Goal: Transaction & Acquisition: Subscribe to service/newsletter

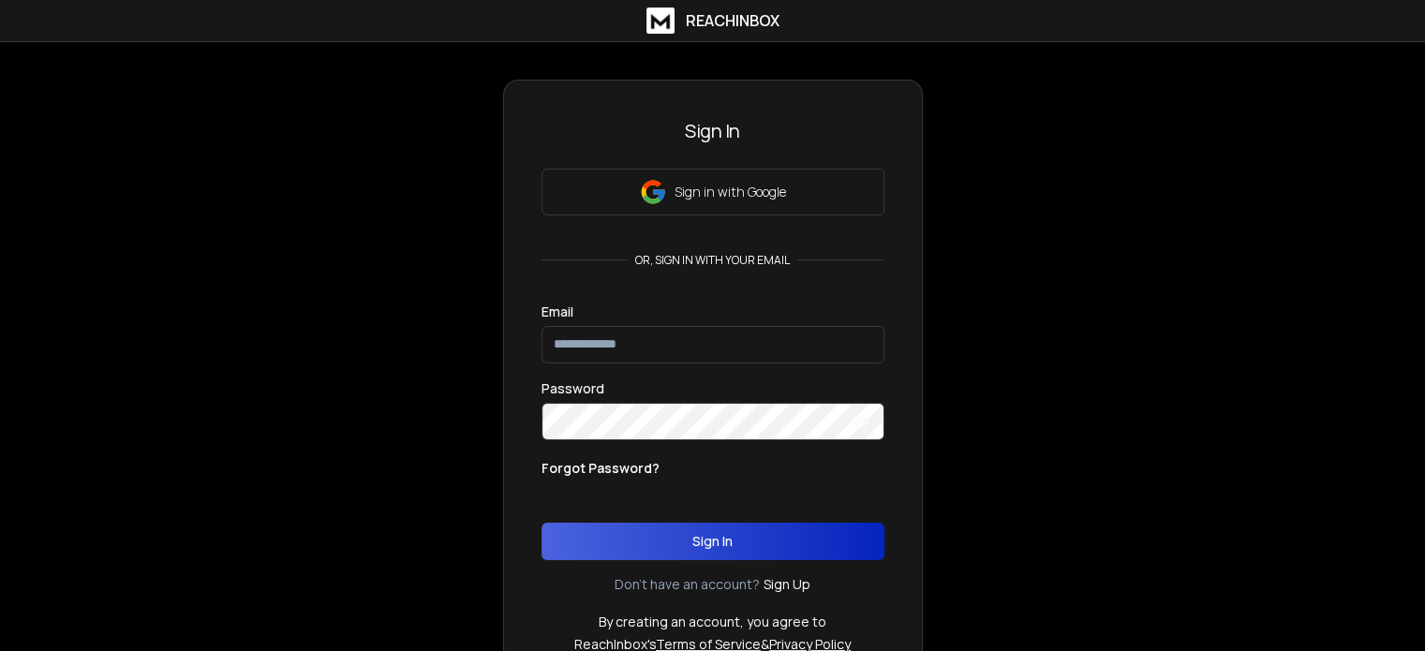
click at [722, 181] on button "Sign in with Google" at bounding box center [713, 192] width 343 height 47
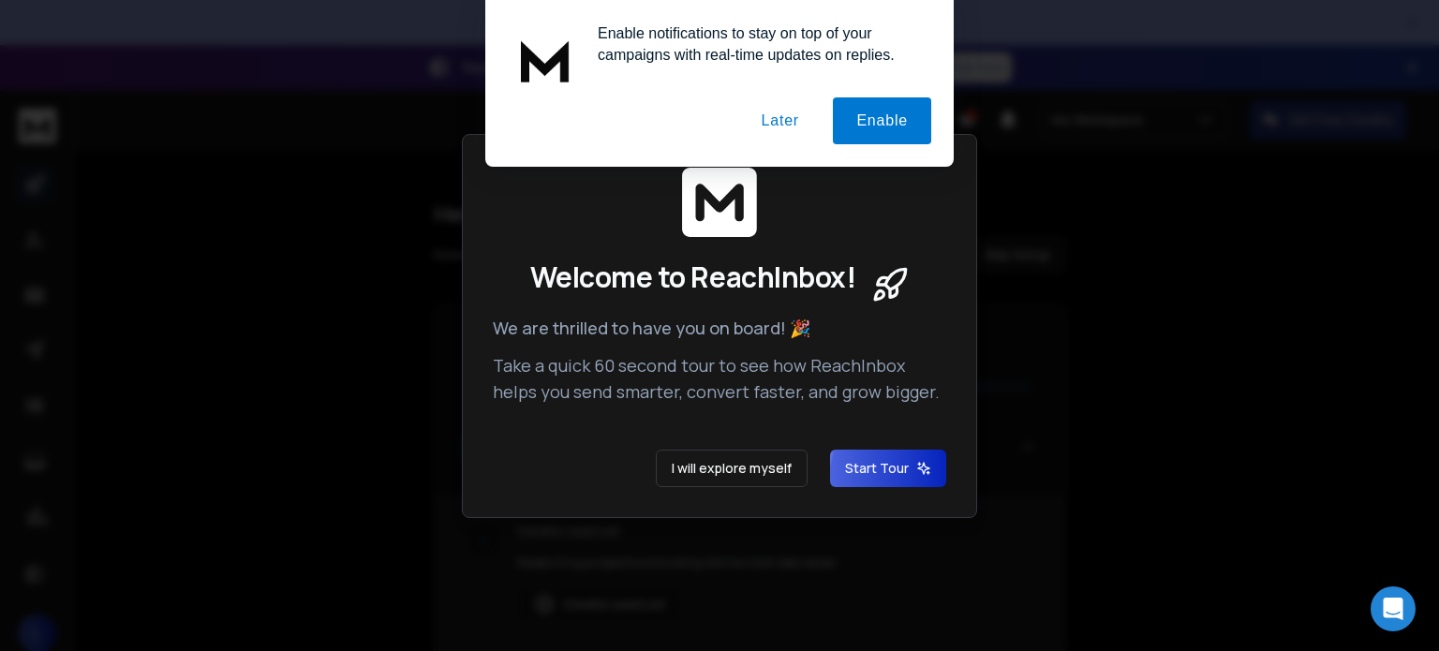
click at [772, 111] on button "Later" at bounding box center [779, 120] width 84 height 47
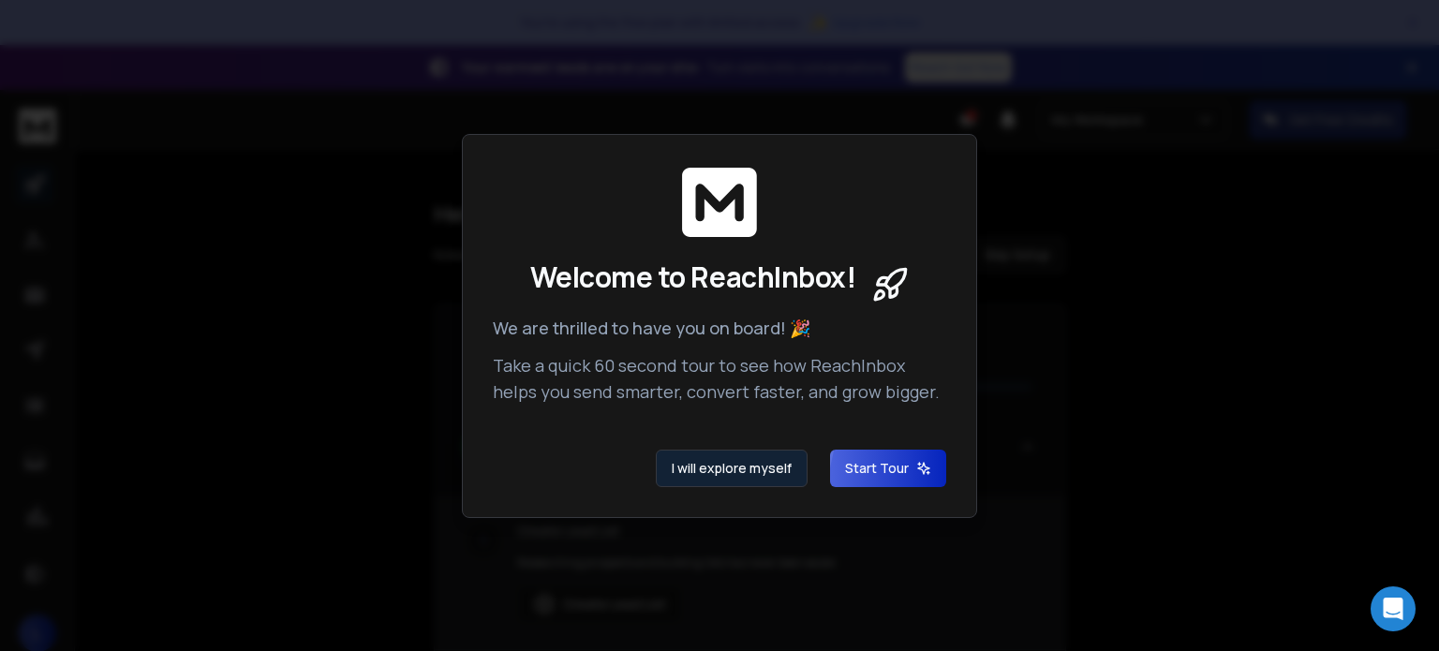
click at [767, 470] on button "I will explore myself" at bounding box center [732, 468] width 152 height 37
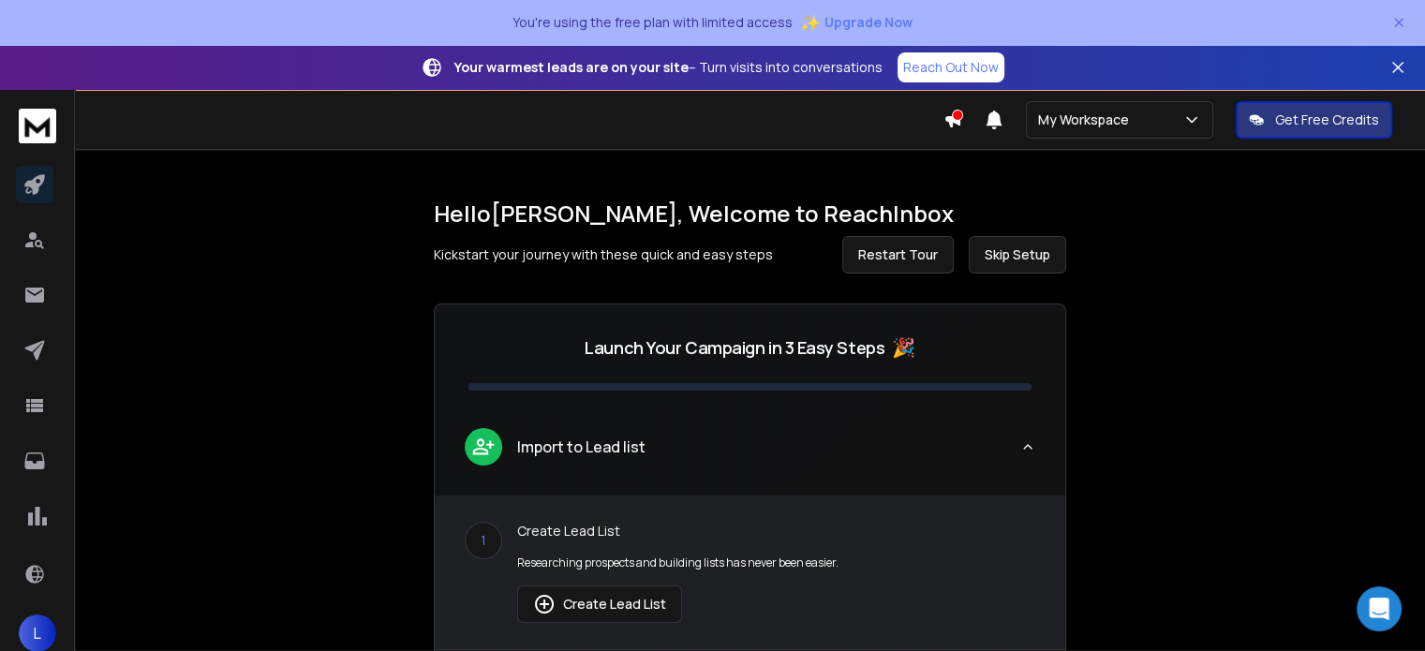
click at [1398, 65] on icon at bounding box center [1397, 67] width 17 height 17
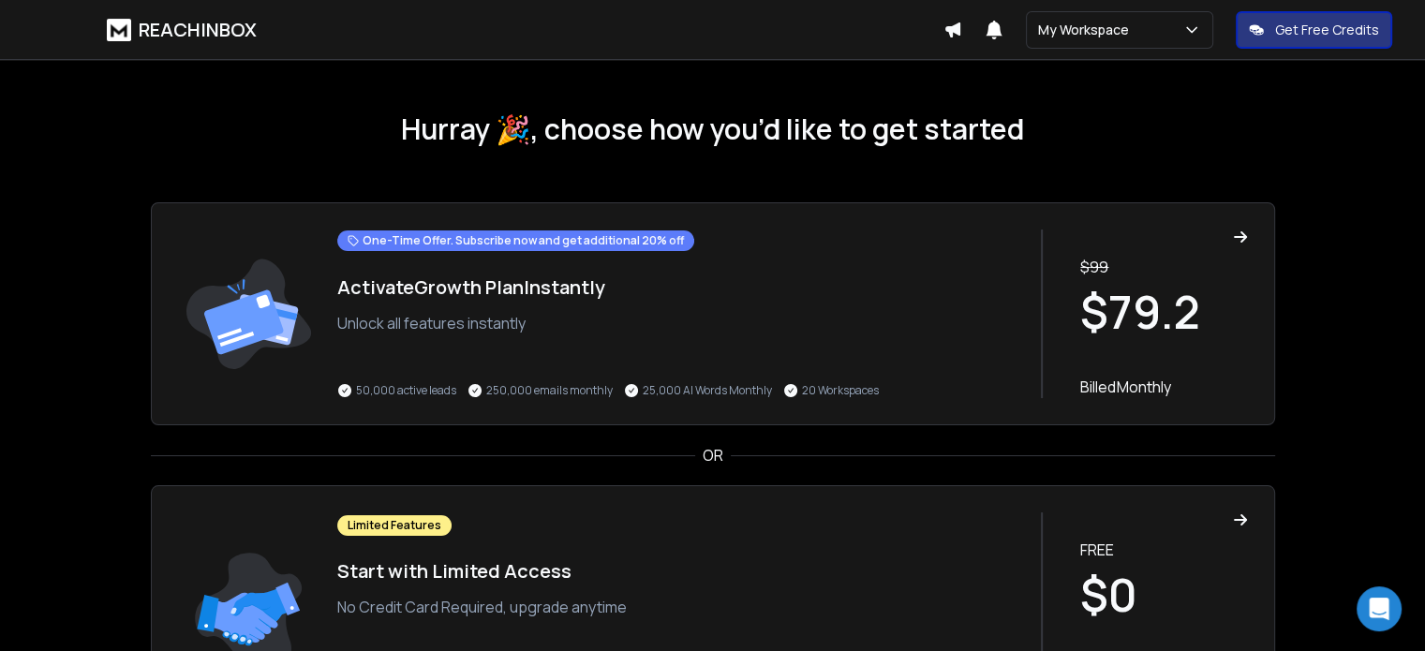
click at [602, 179] on div "Hurray 🎉, choose how you’d like to get started One-Time Offer. Subscribe now an…" at bounding box center [713, 423] width 1124 height 623
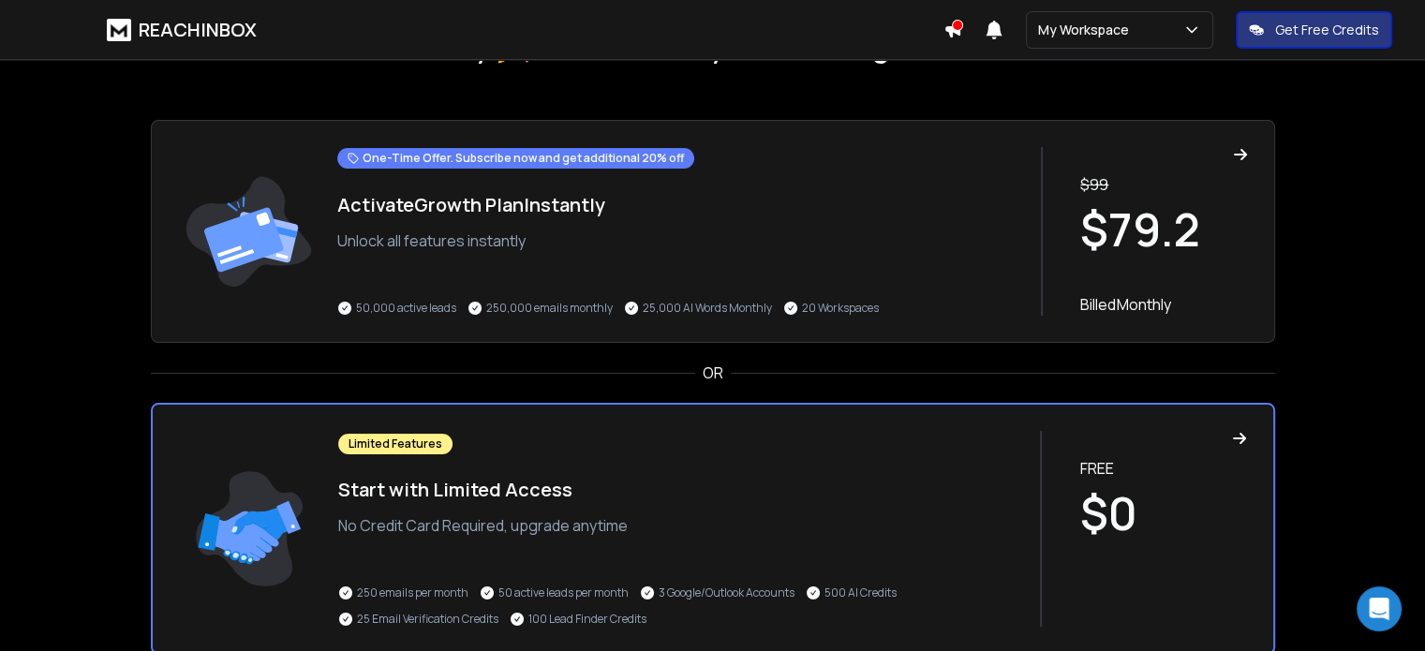
scroll to position [84, 0]
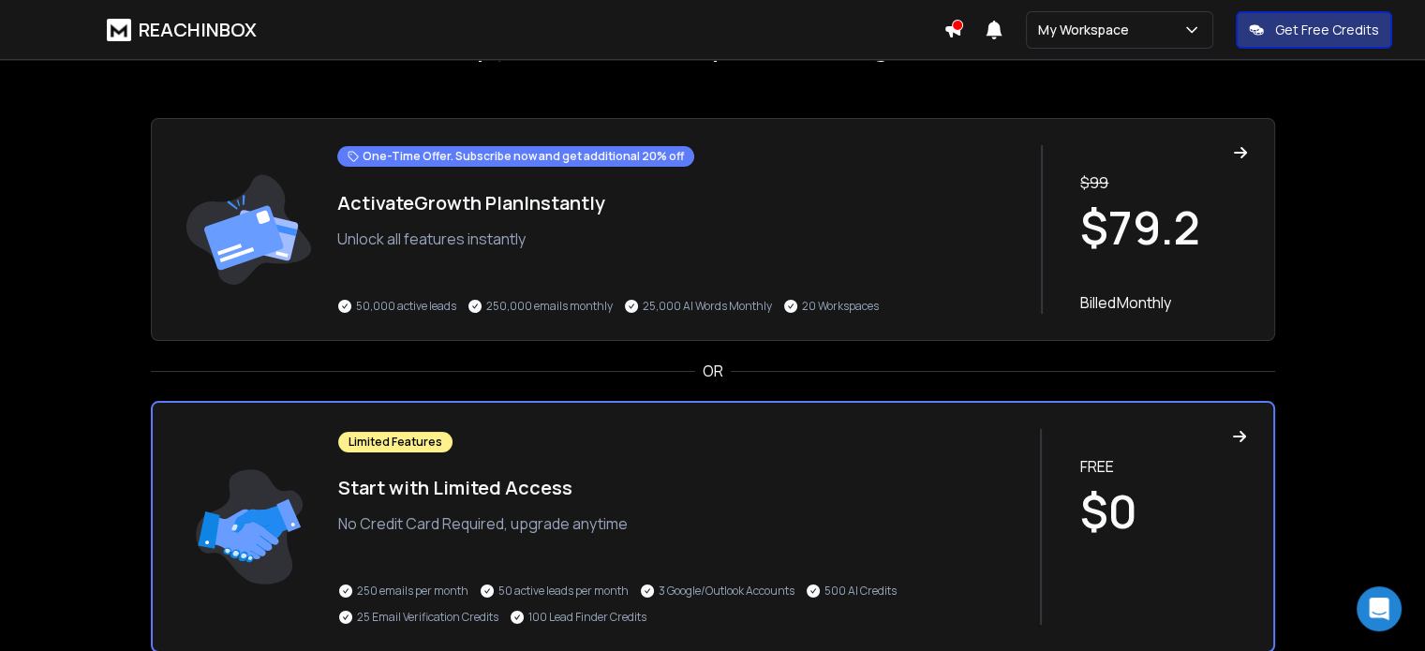
click at [780, 520] on p "No Credit Card Required, upgrade anytime" at bounding box center [680, 523] width 684 height 22
click at [799, 466] on div "Limited Features Start with Limited Access No Credit Card Required, upgrade any…" at bounding box center [680, 527] width 684 height 196
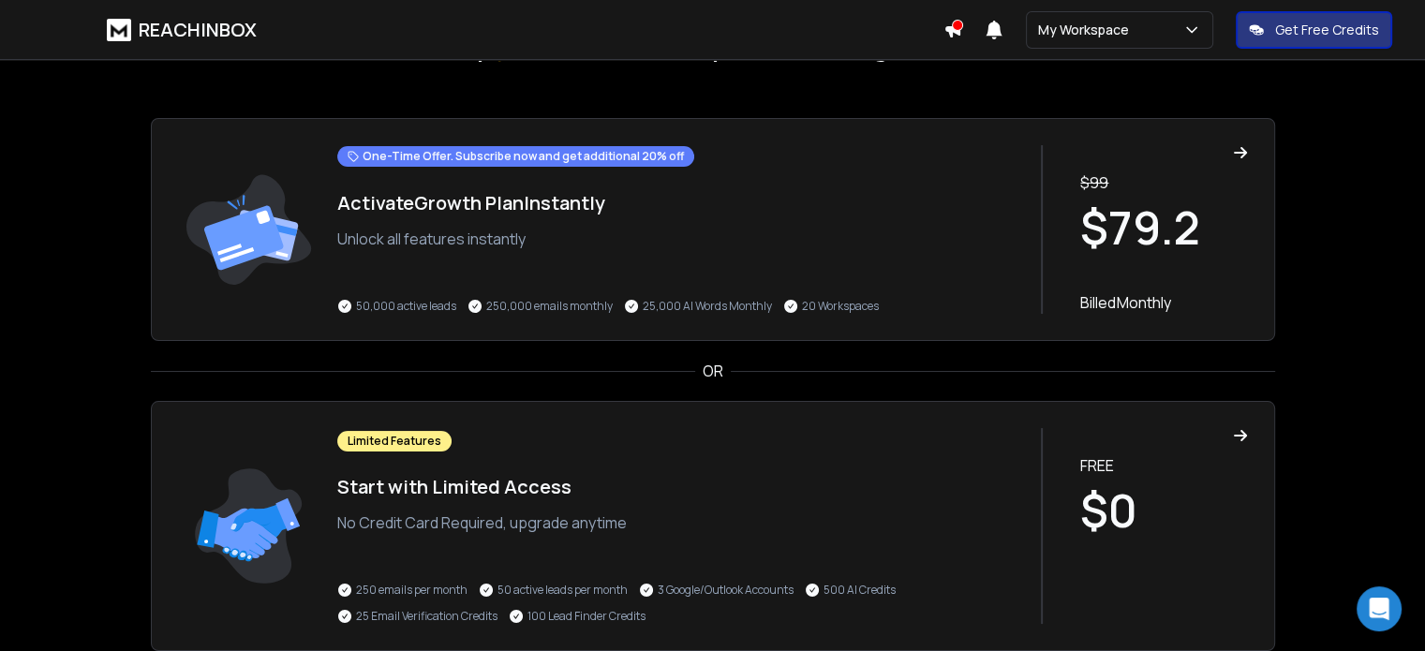
scroll to position [82, 0]
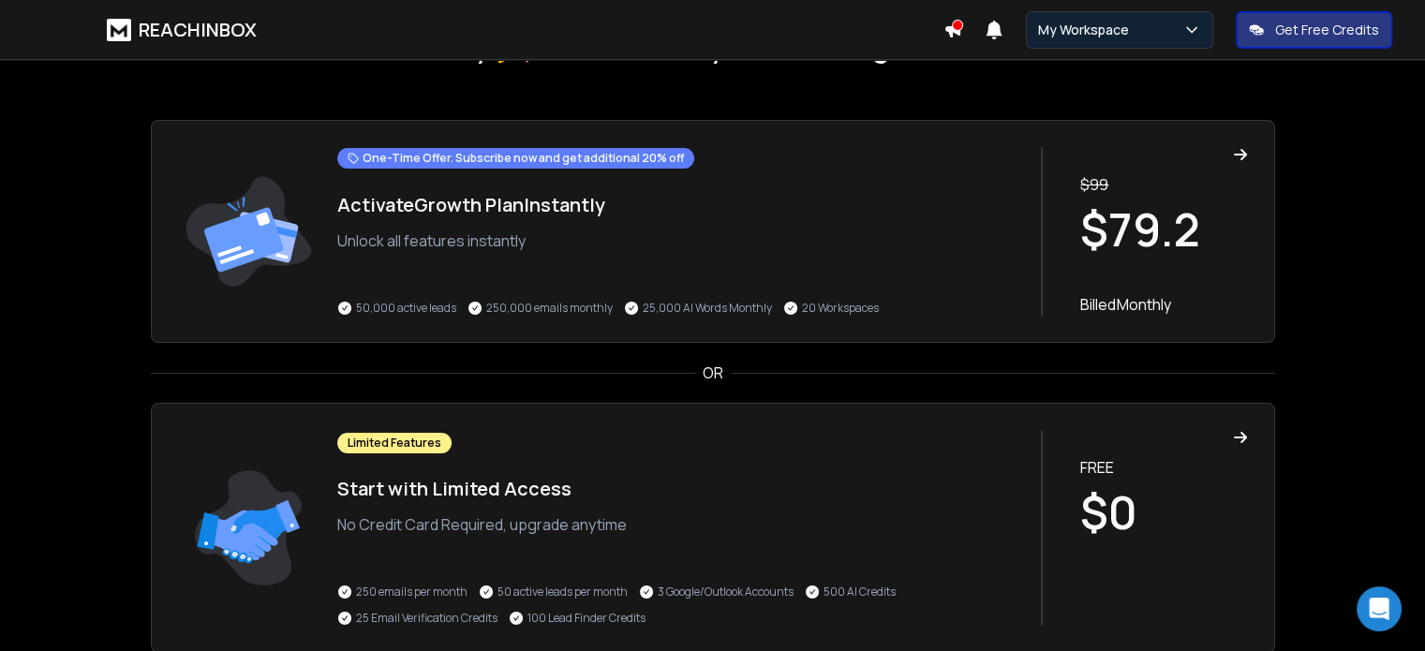
click at [1152, 33] on div "My Workspace" at bounding box center [1119, 30] width 163 height 19
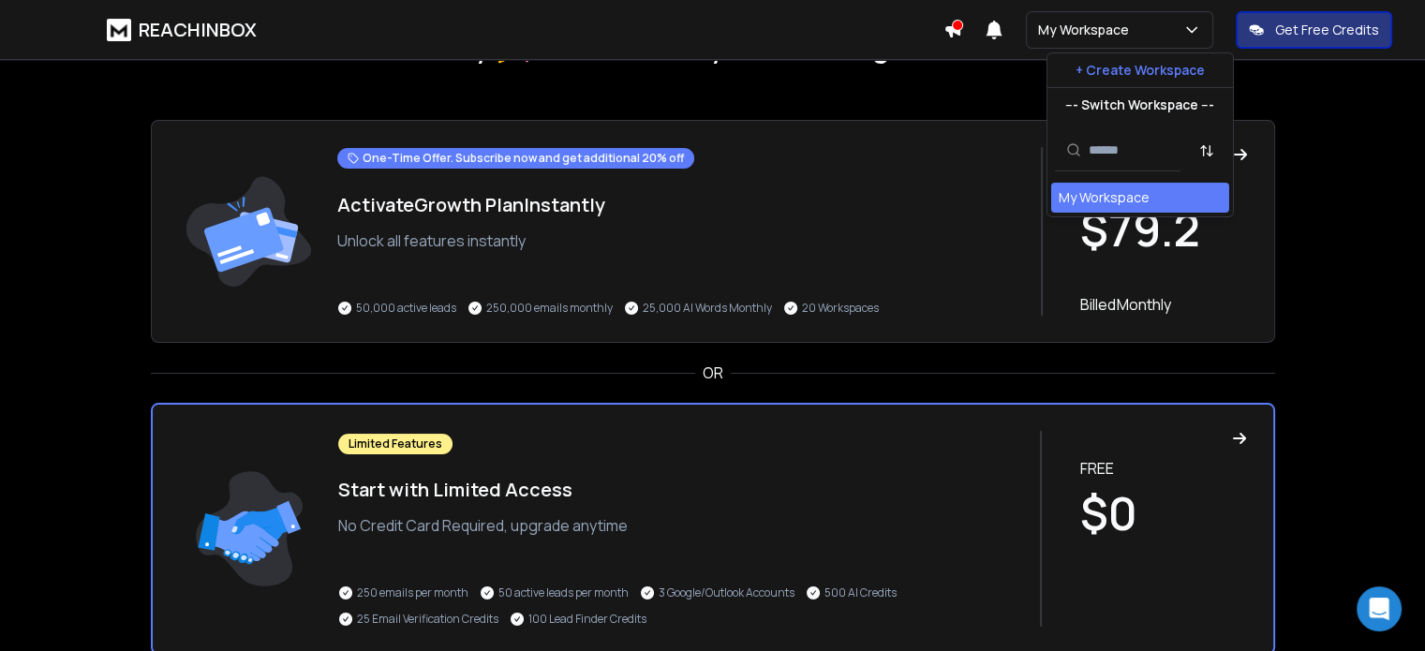
click at [240, 524] on img at bounding box center [249, 529] width 141 height 196
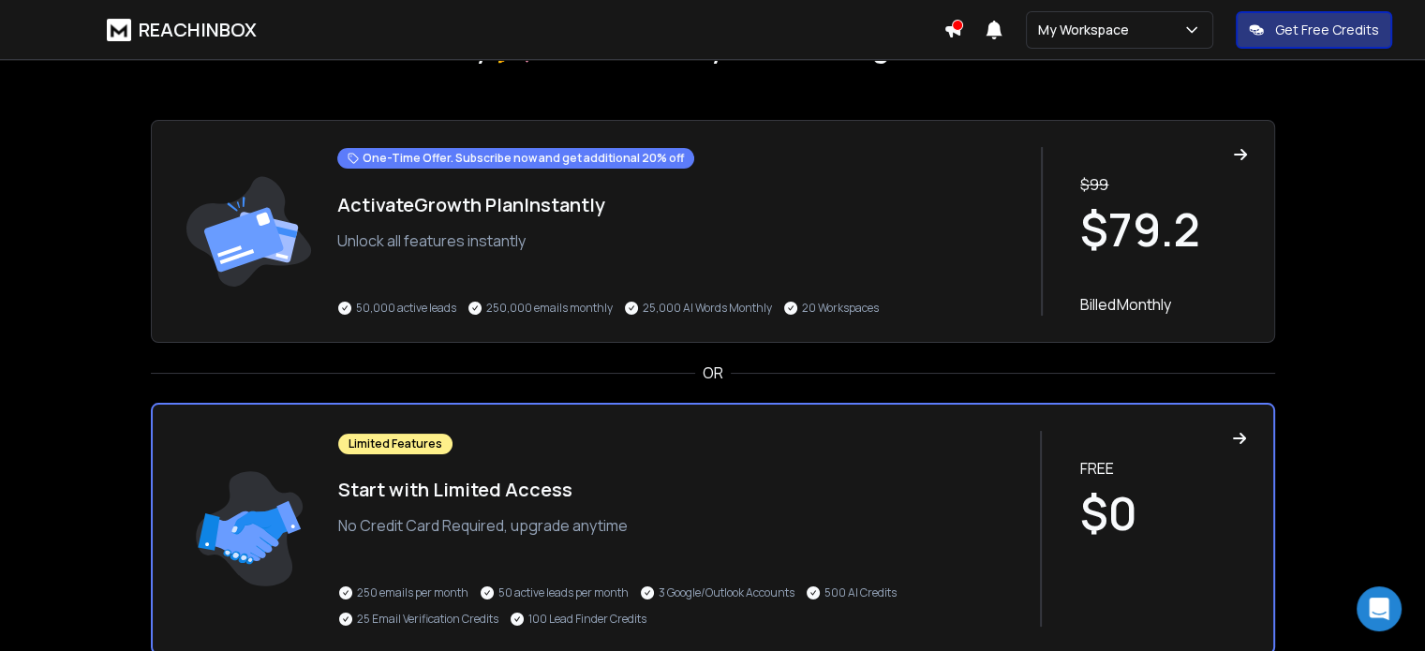
click at [240, 524] on img at bounding box center [249, 529] width 141 height 196
click at [397, 489] on h1 "Start with Limited Access" at bounding box center [680, 490] width 684 height 26
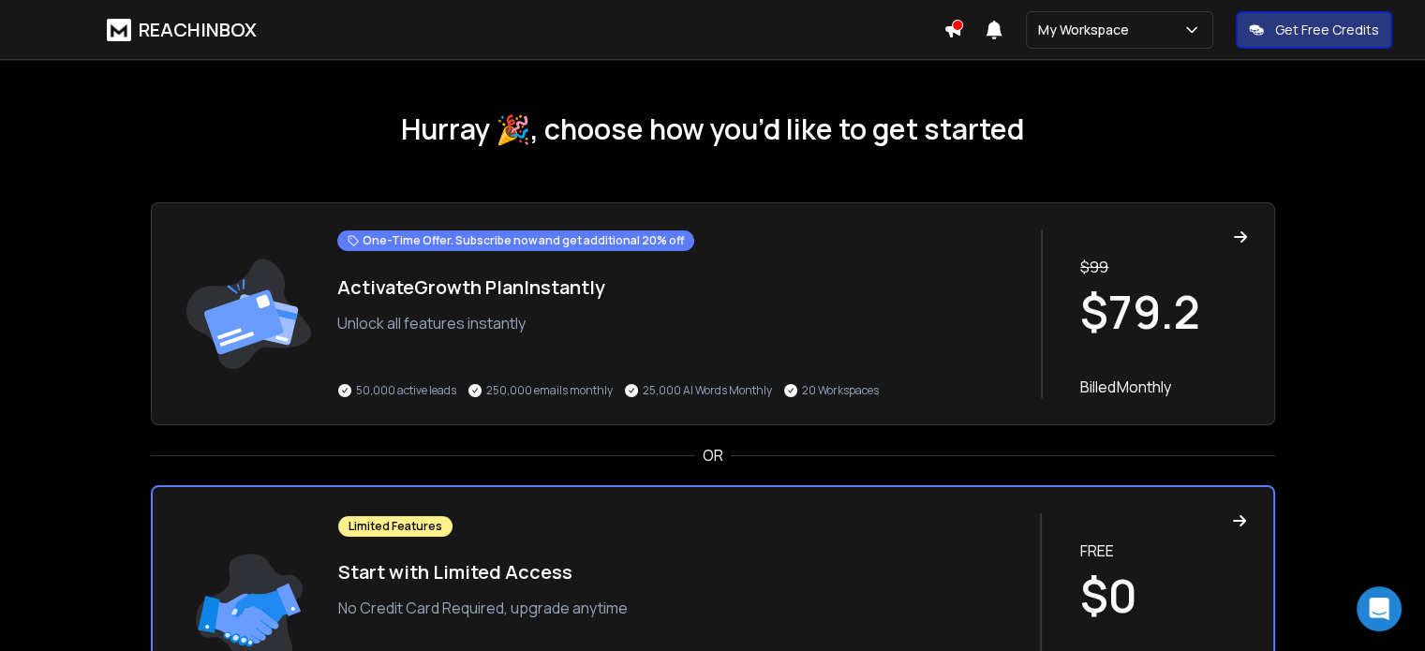
click at [934, 584] on h1 "Start with Limited Access" at bounding box center [680, 572] width 684 height 26
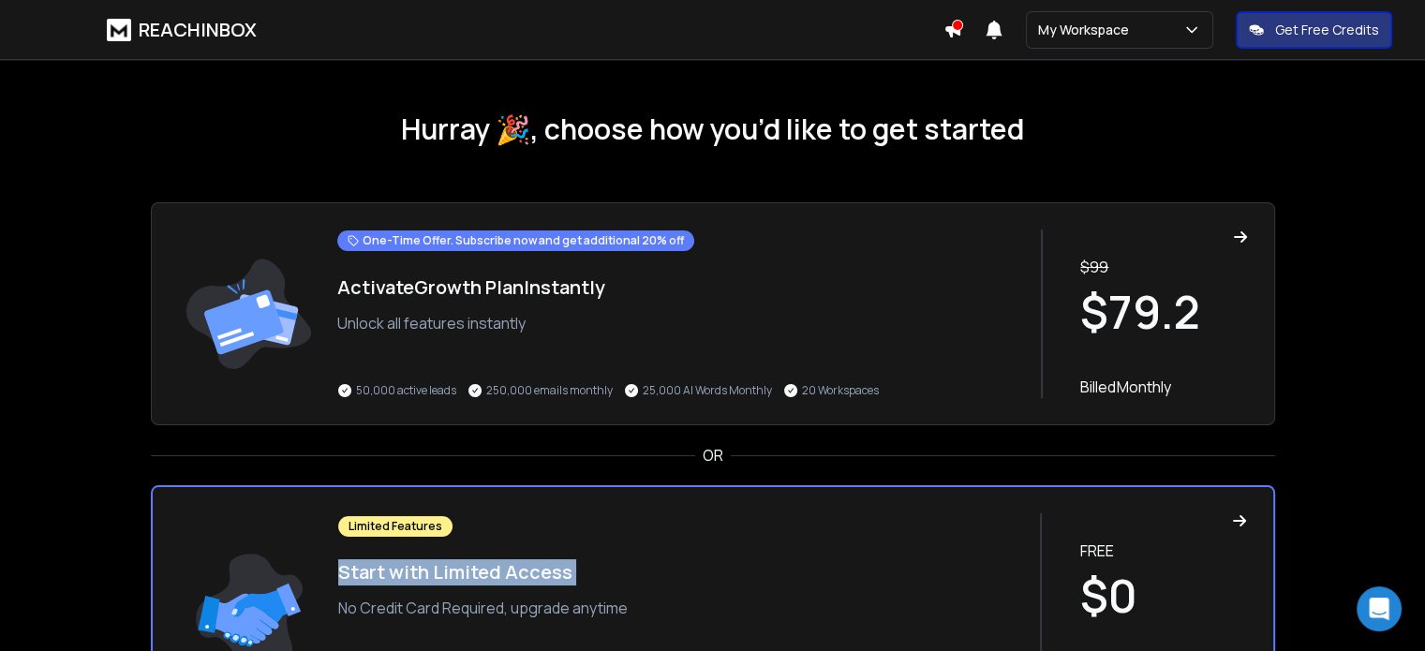
scroll to position [84, 0]
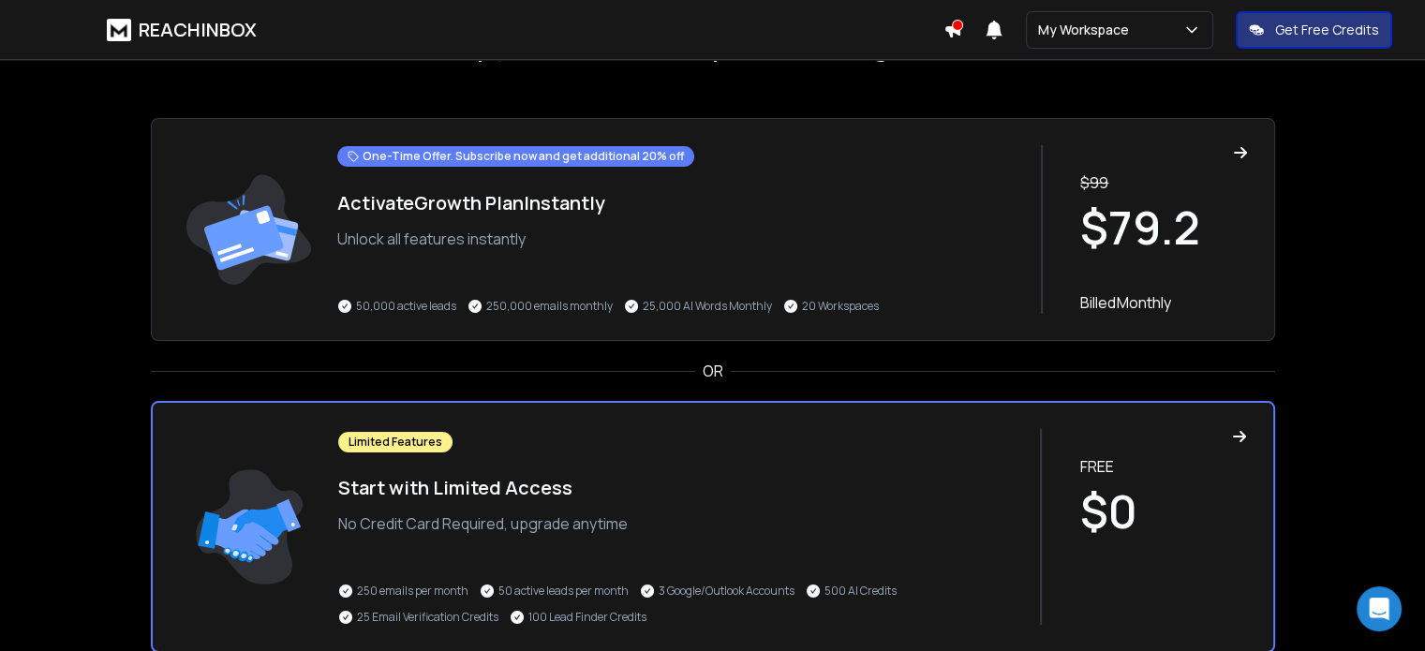
click at [1103, 512] on h1 "$0" at bounding box center [1162, 511] width 167 height 45
click at [538, 522] on p "No Credit Card Required, upgrade anytime" at bounding box center [680, 523] width 684 height 22
click at [423, 479] on h1 "Start with Limited Access" at bounding box center [680, 488] width 684 height 26
click at [402, 438] on div "Limited Features" at bounding box center [395, 442] width 114 height 21
click at [266, 520] on img at bounding box center [249, 527] width 141 height 196
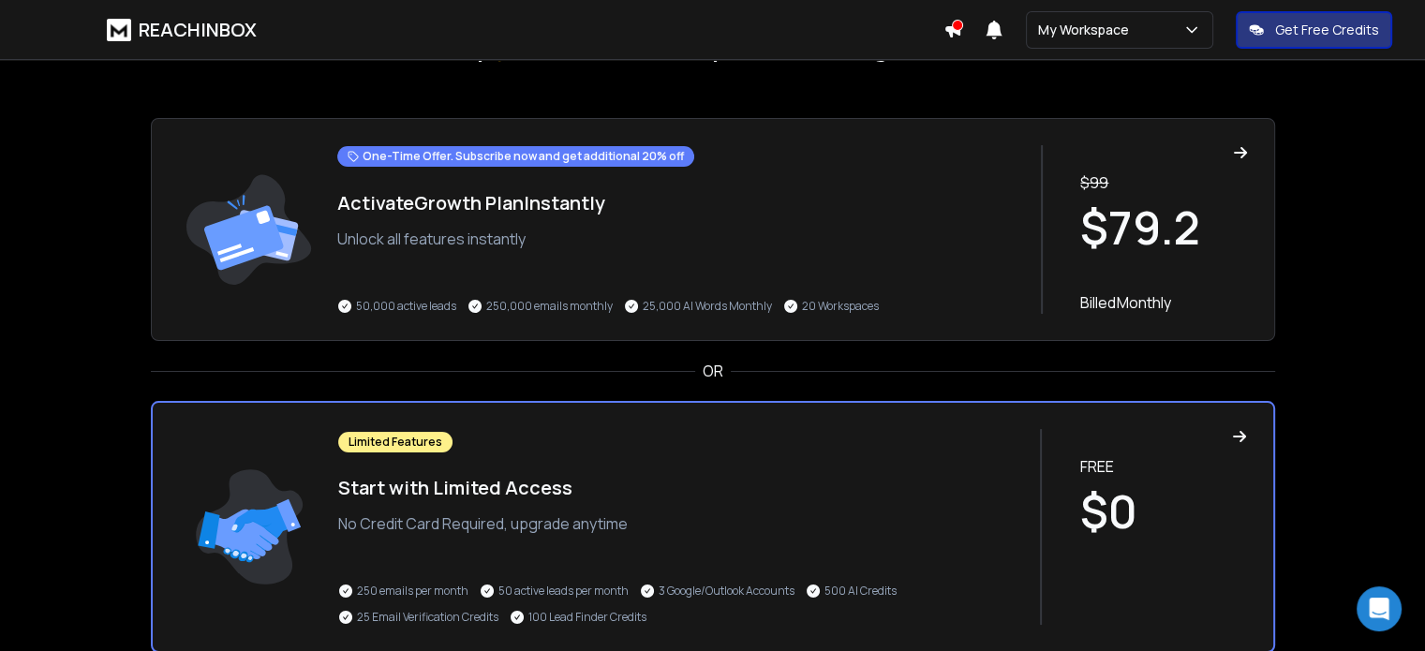
click at [370, 599] on div "250 emails per month 50 active leads per month 3 Google/Outlook Accounts 500 AI…" at bounding box center [680, 604] width 684 height 41
click at [1238, 436] on icon at bounding box center [1239, 436] width 13 height 11
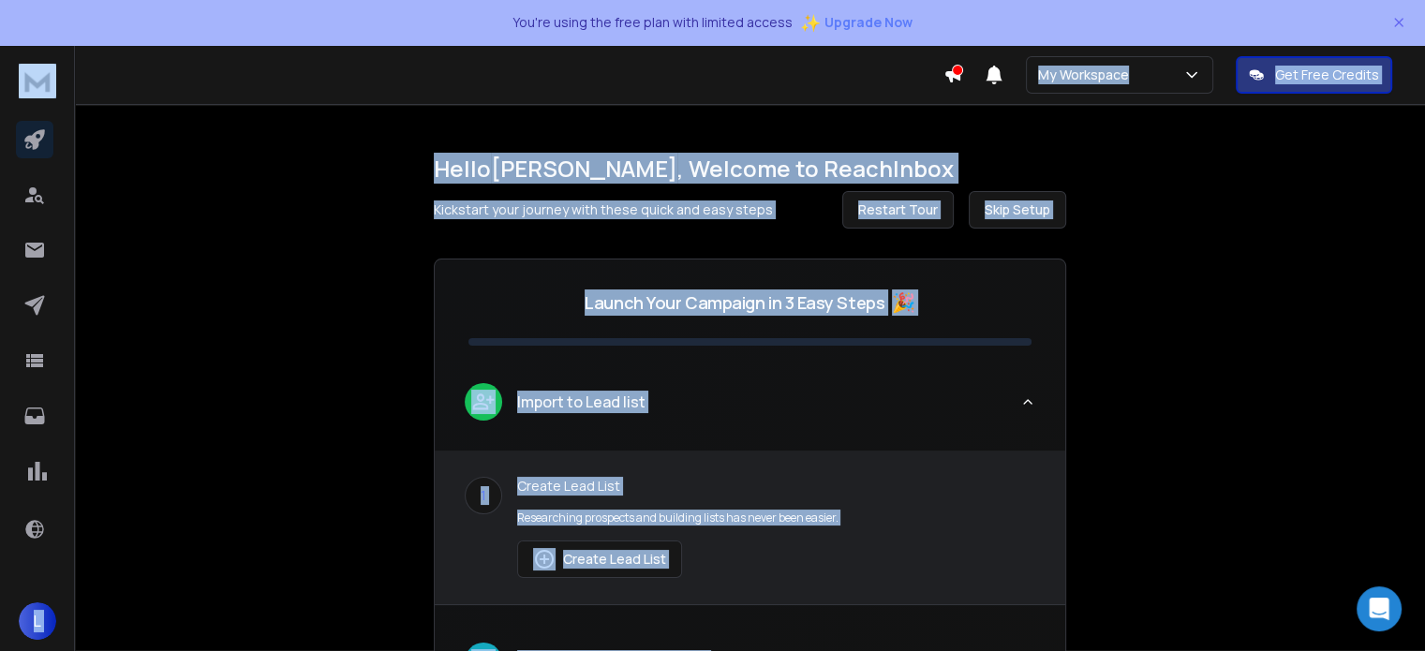
click at [1230, 384] on div "Hello [PERSON_NAME] , Welcome to ReachInbox Kickstart your journey with these q…" at bounding box center [750, 485] width 1290 height 723
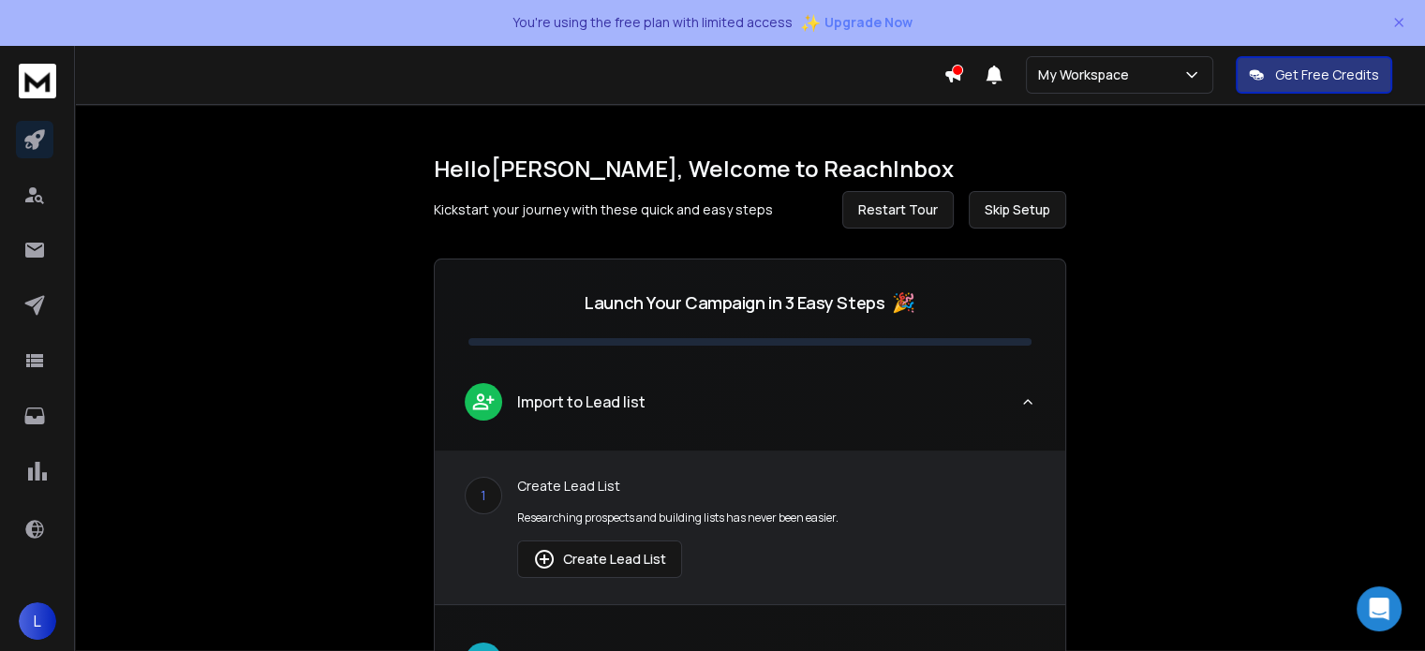
scroll to position [214, 0]
